Goal: Information Seeking & Learning: Learn about a topic

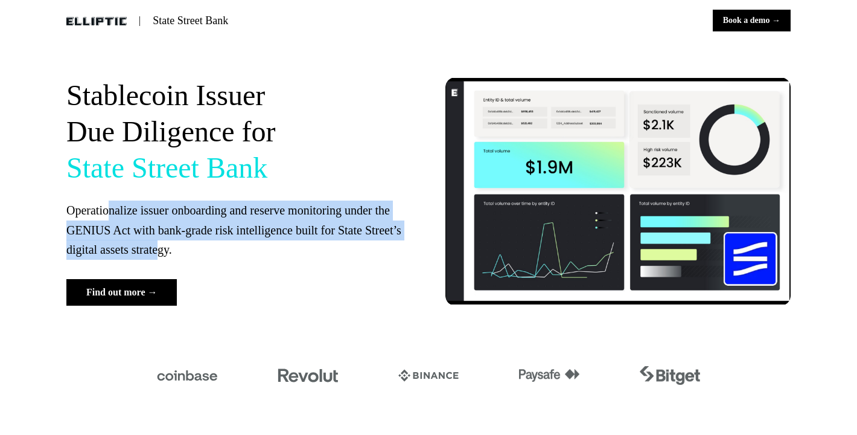
drag, startPoint x: 122, startPoint y: 203, endPoint x: 309, endPoint y: 251, distance: 192.6
click at [309, 251] on p "Operationalize issuer onboarding and reserve monitoring under the GENIUS Act wi…" at bounding box center [238, 229] width 345 height 59
click at [361, 257] on p "Operationalize issuer onboarding and reserve monitoring under the GENIUS Act wi…" at bounding box center [238, 229] width 345 height 59
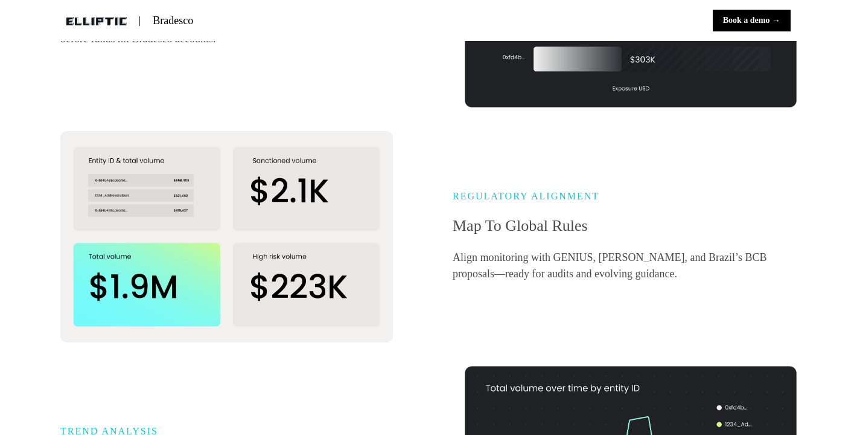
scroll to position [650, 0]
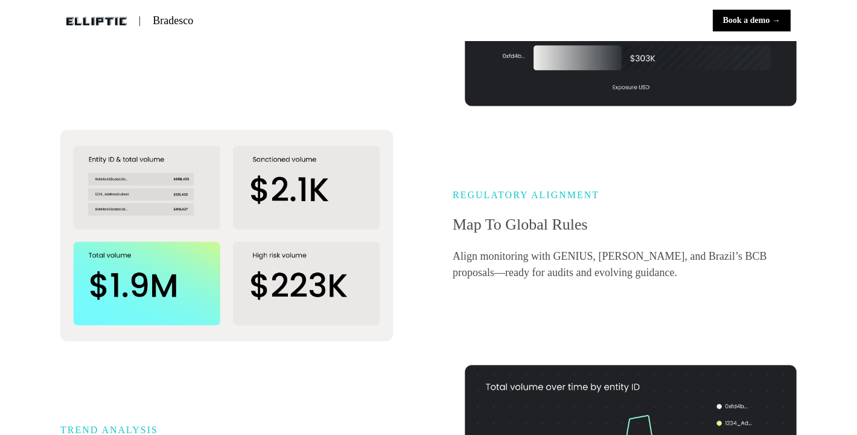
click at [691, 274] on p "Align monitoring with GENIUS, MiCA, and Brazil’s BCB proposals—ready for audits…" at bounding box center [625, 264] width 344 height 33
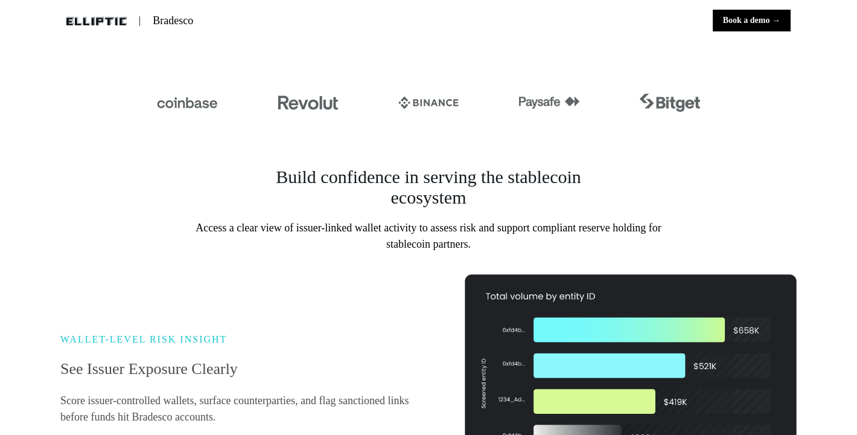
scroll to position [0, 0]
